Goal: Communication & Community: Participate in discussion

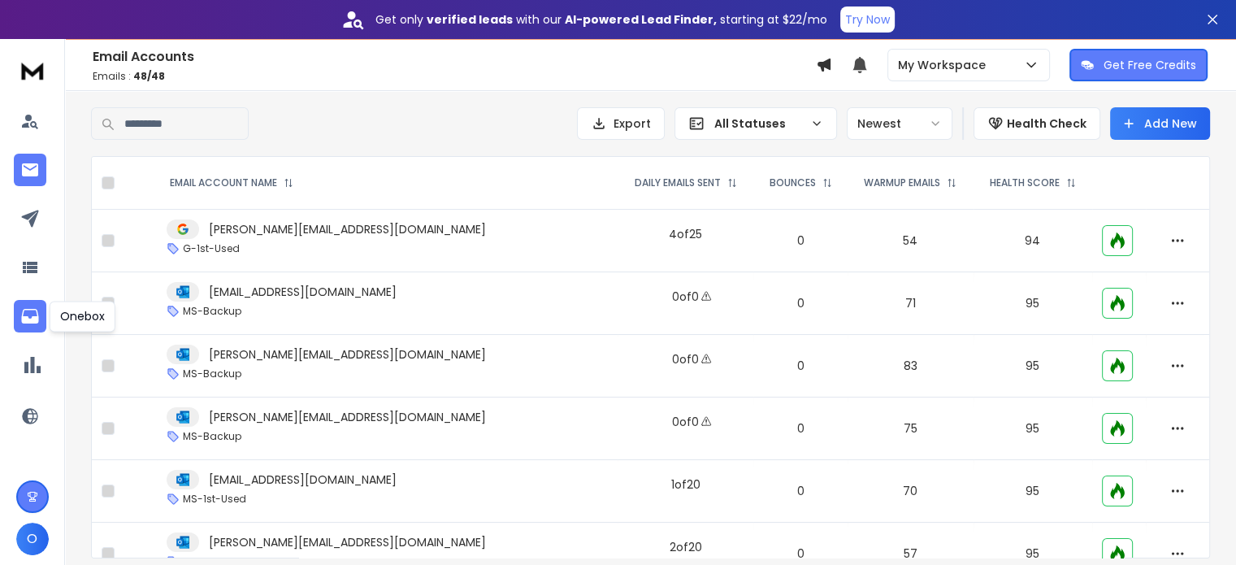
click at [33, 314] on icon at bounding box center [29, 315] width 19 height 19
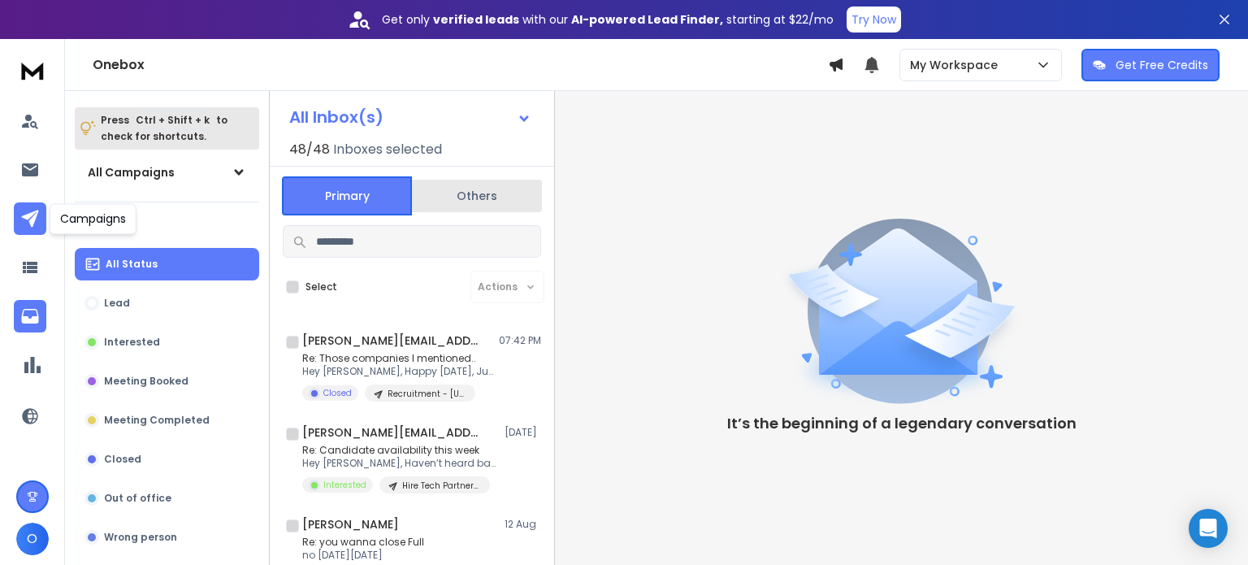
click at [28, 213] on icon at bounding box center [29, 218] width 19 height 19
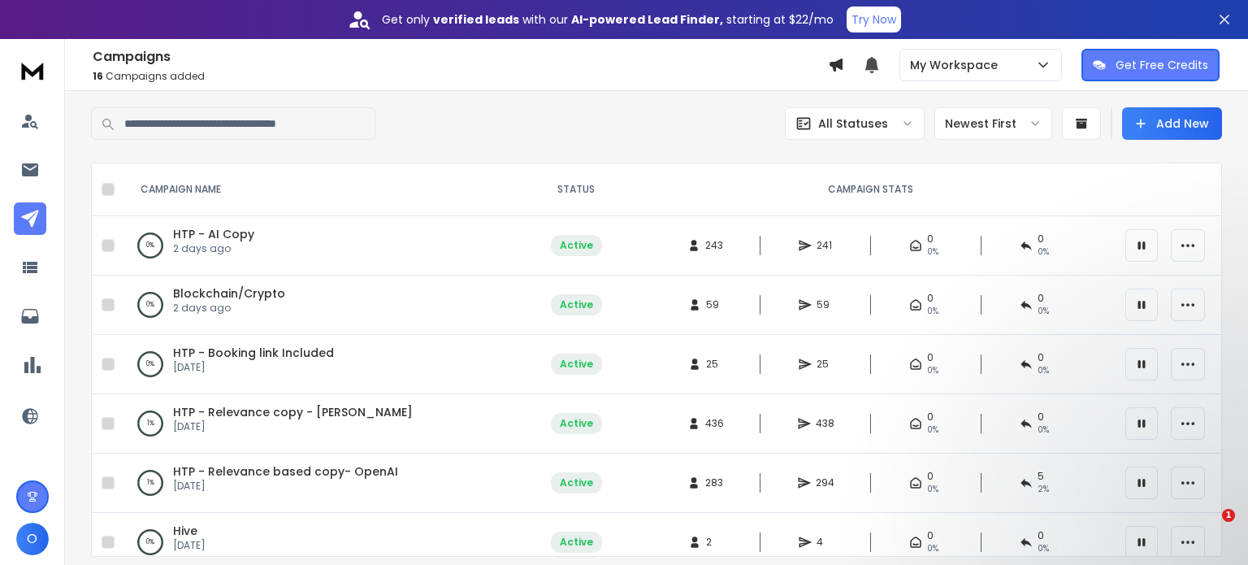
click at [1228, 536] on div "Campaigns 16 Campaigns Added All Statuses Newest First Add New CAMPAIGN NAME ST…" at bounding box center [656, 332] width 1183 height 482
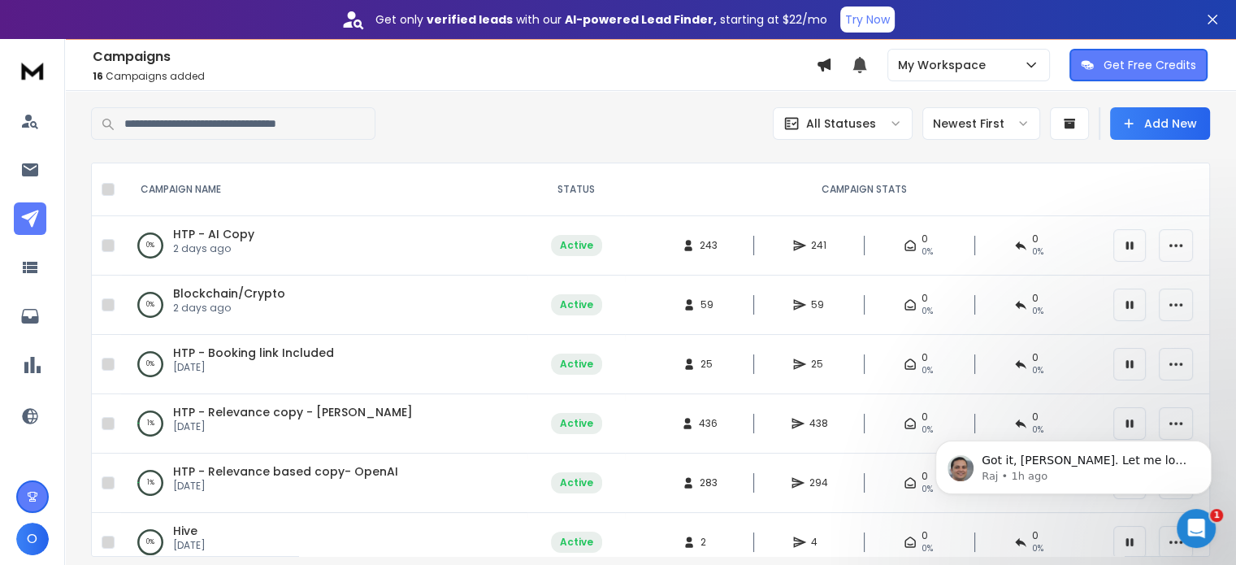
click at [1211, 526] on div "Open Intercom Messenger" at bounding box center [1196, 528] width 54 height 54
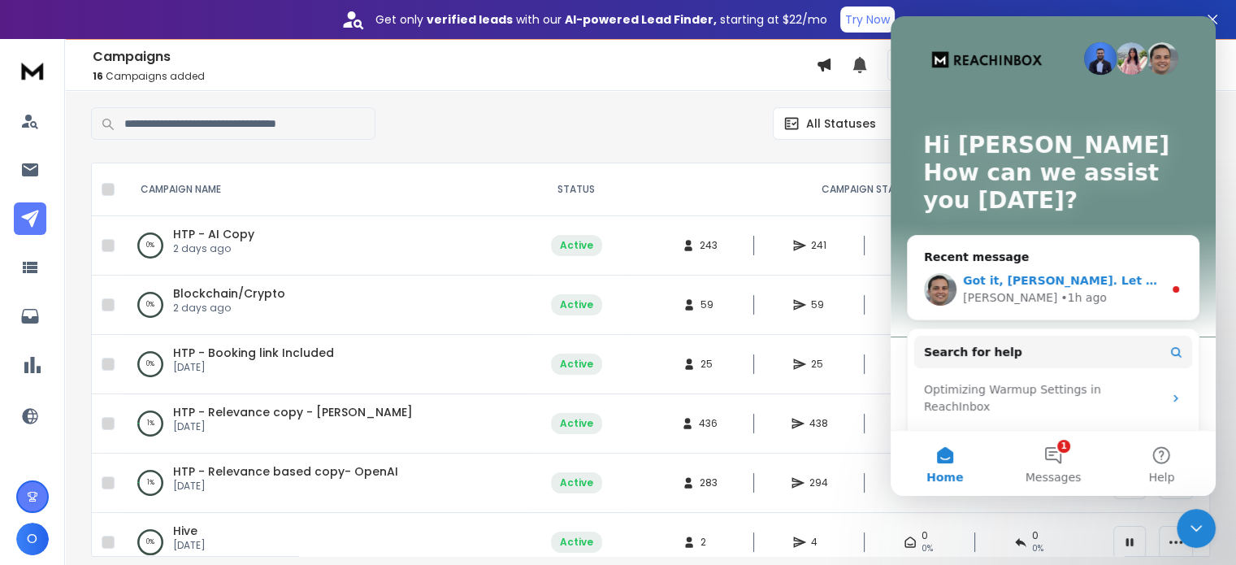
click at [1112, 305] on div "Raj • 1h ago" at bounding box center [1063, 297] width 200 height 17
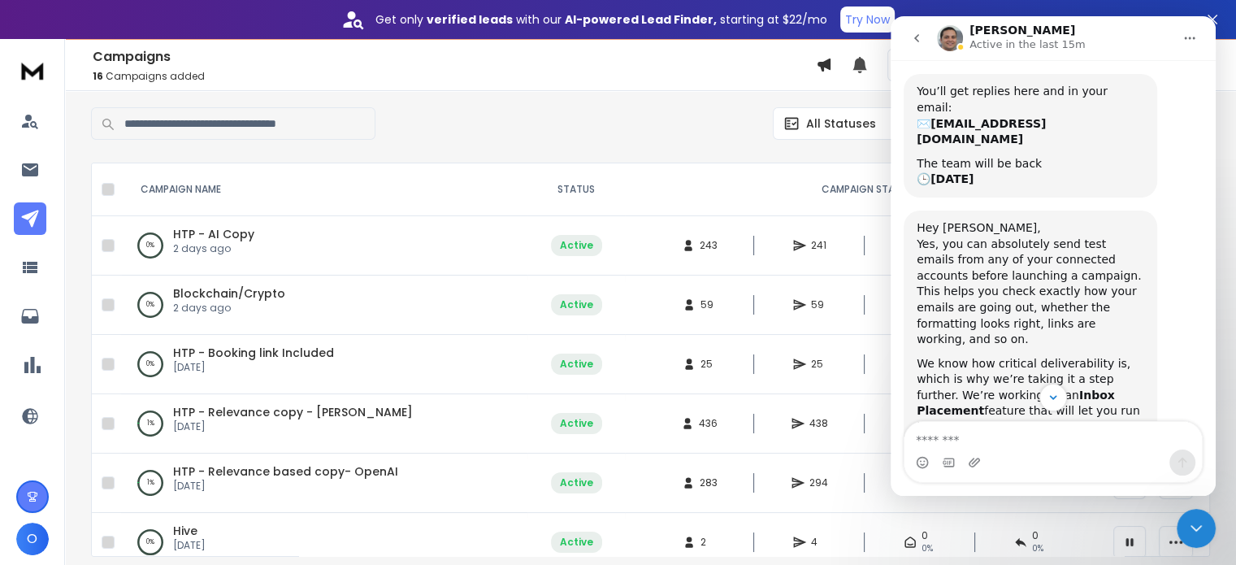
scroll to position [71, 0]
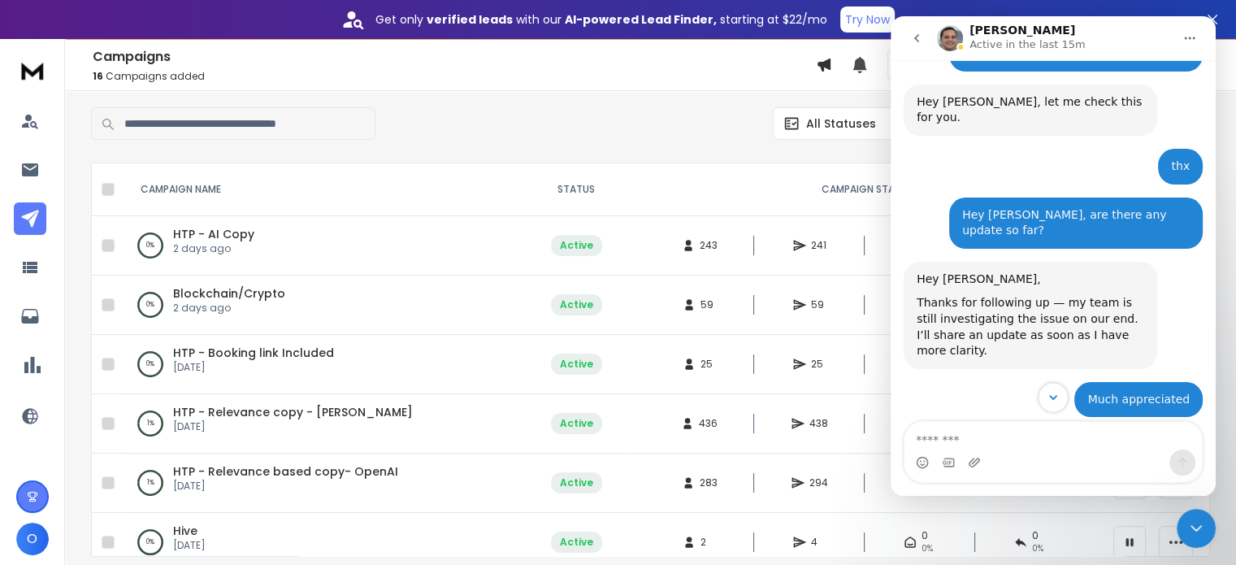
click at [1053, 403] on icon "Scroll to bottom" at bounding box center [1052, 397] width 15 height 15
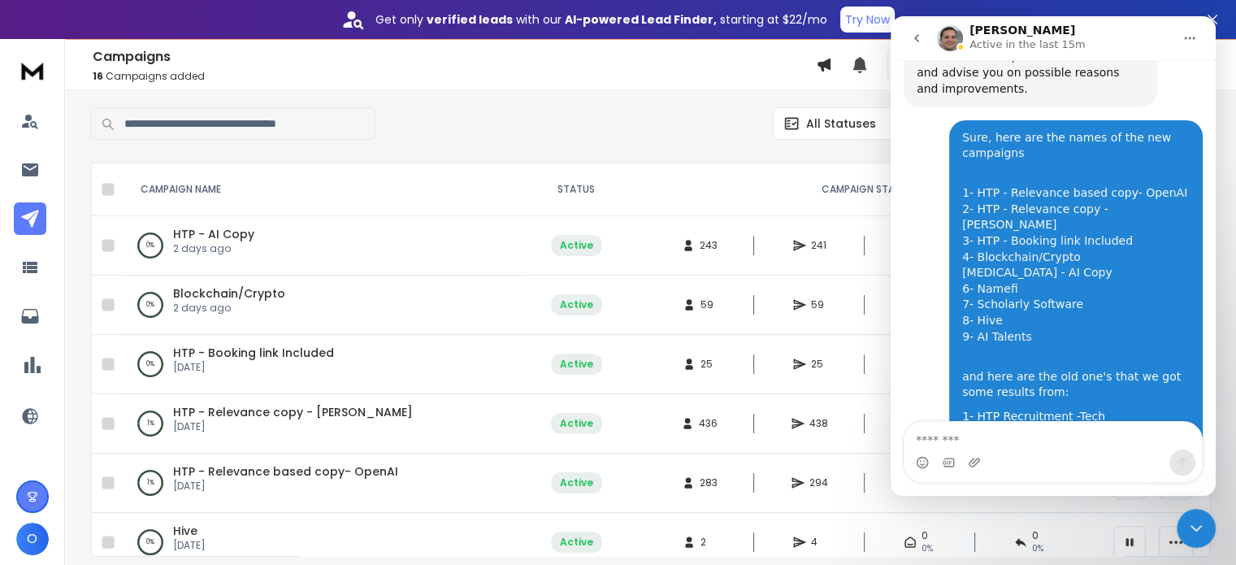
scroll to position [3496, 0]
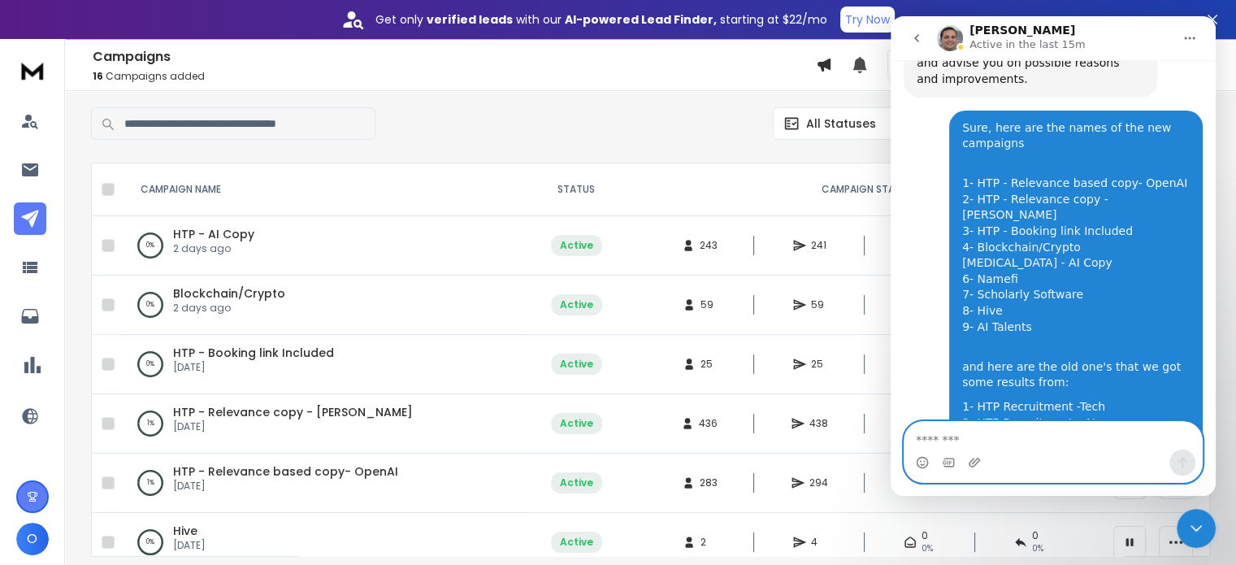
click at [1054, 424] on textarea "Message…" at bounding box center [1052, 436] width 297 height 28
type textarea "**********"
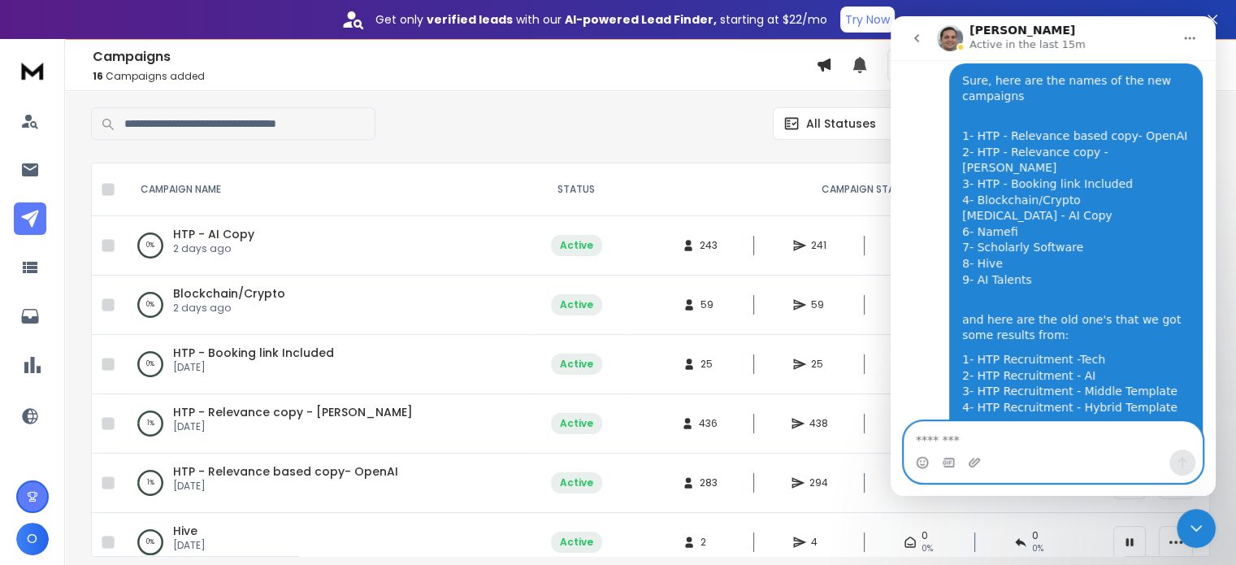
scroll to position [3544, 0]
